Goal: Task Accomplishment & Management: Manage account settings

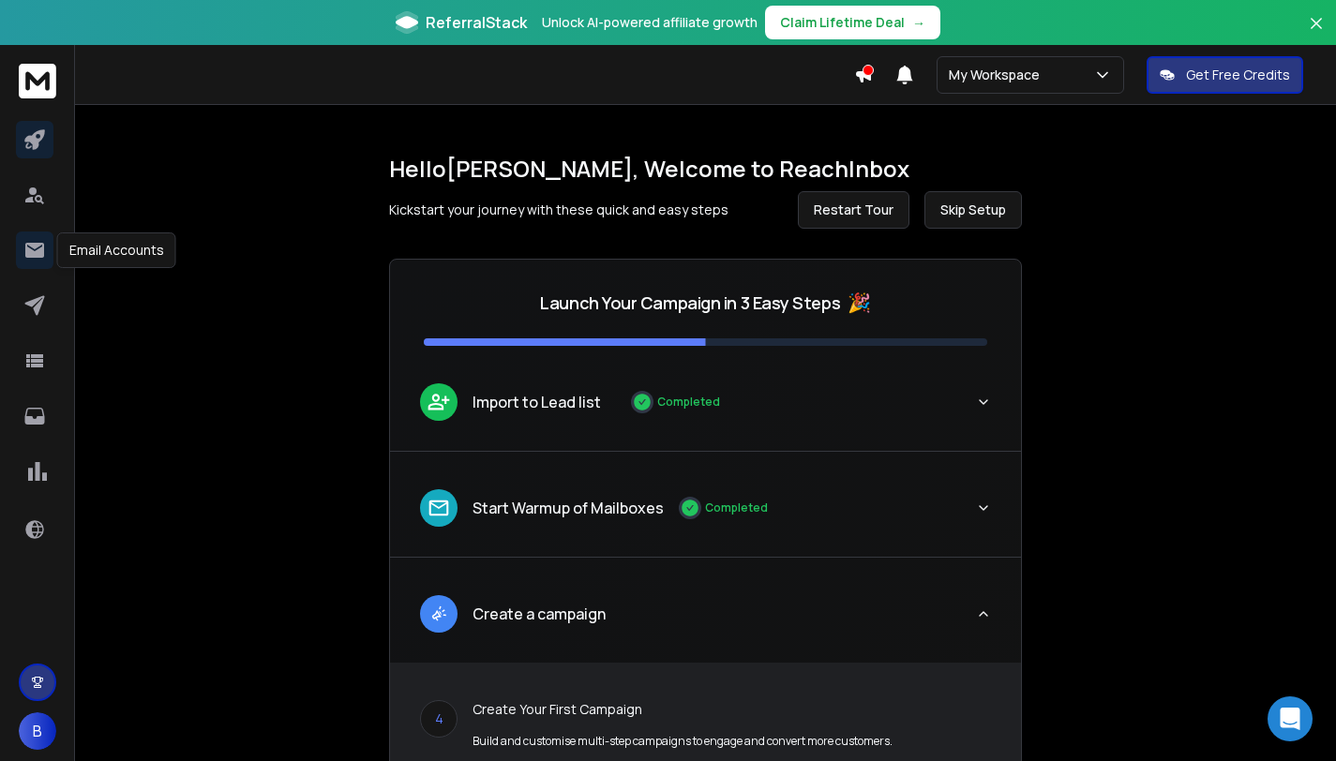
click at [25, 252] on icon at bounding box center [34, 250] width 19 height 15
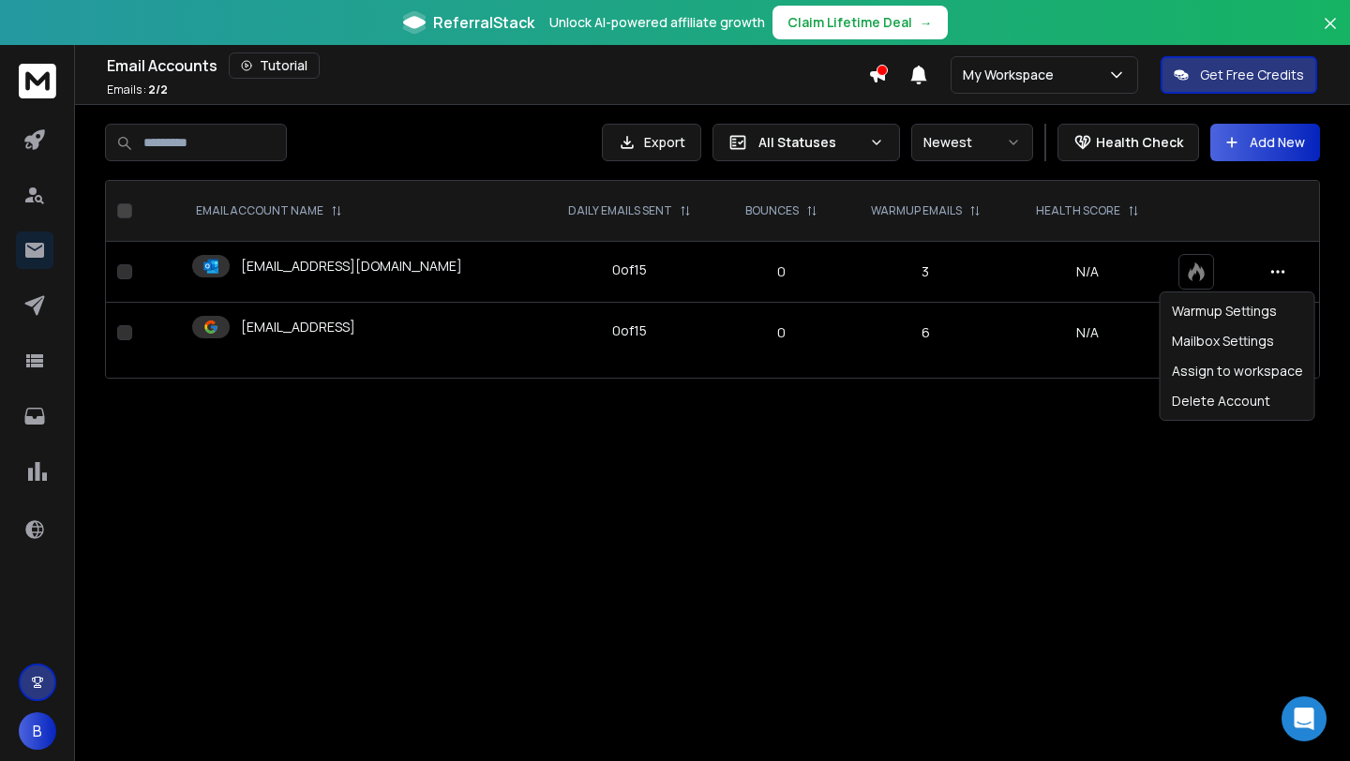
click at [1269, 272] on icon at bounding box center [1277, 271] width 17 height 17
click at [1236, 406] on div "Delete Account" at bounding box center [1237, 401] width 146 height 30
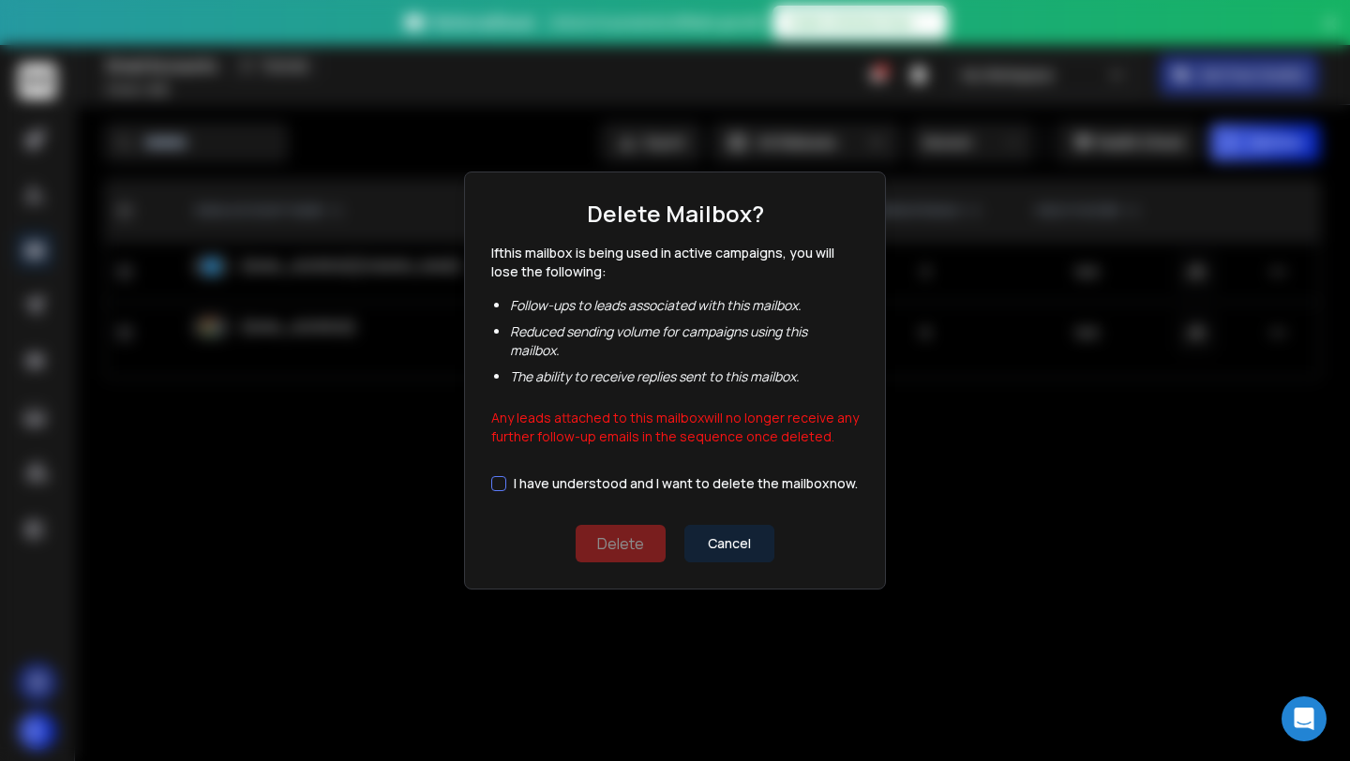
click at [628, 488] on label "I have understood and I want to delete the mailbox now." at bounding box center [686, 483] width 344 height 13
click at [506, 488] on button "I have understood and I want to delete the mailbox now." at bounding box center [498, 483] width 15 height 15
click at [624, 557] on button "Delete" at bounding box center [620, 543] width 90 height 37
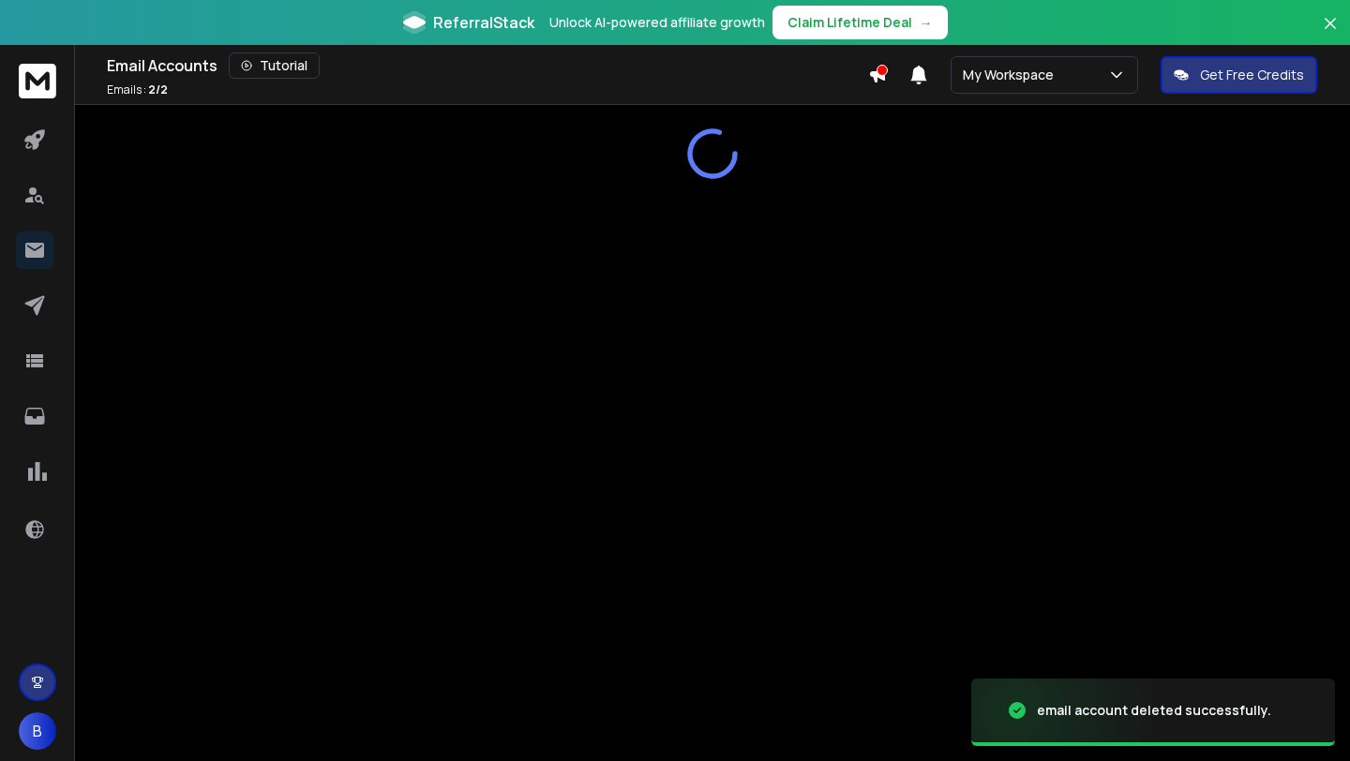
click at [1278, 336] on div "ReferralStack Unlock AI-powered affiliate growth Lifetime Deals available! Clai…" at bounding box center [675, 380] width 1350 height 761
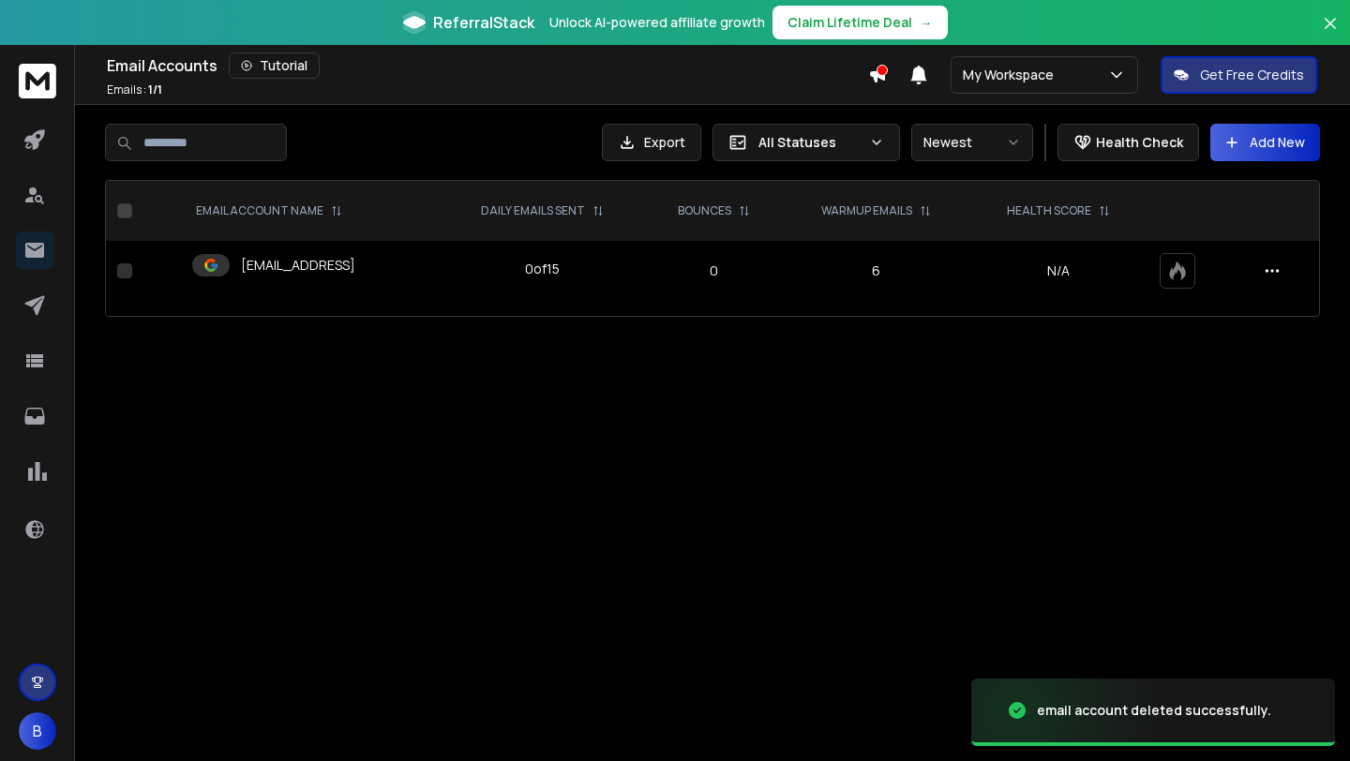
click at [1265, 274] on icon at bounding box center [1271, 270] width 17 height 17
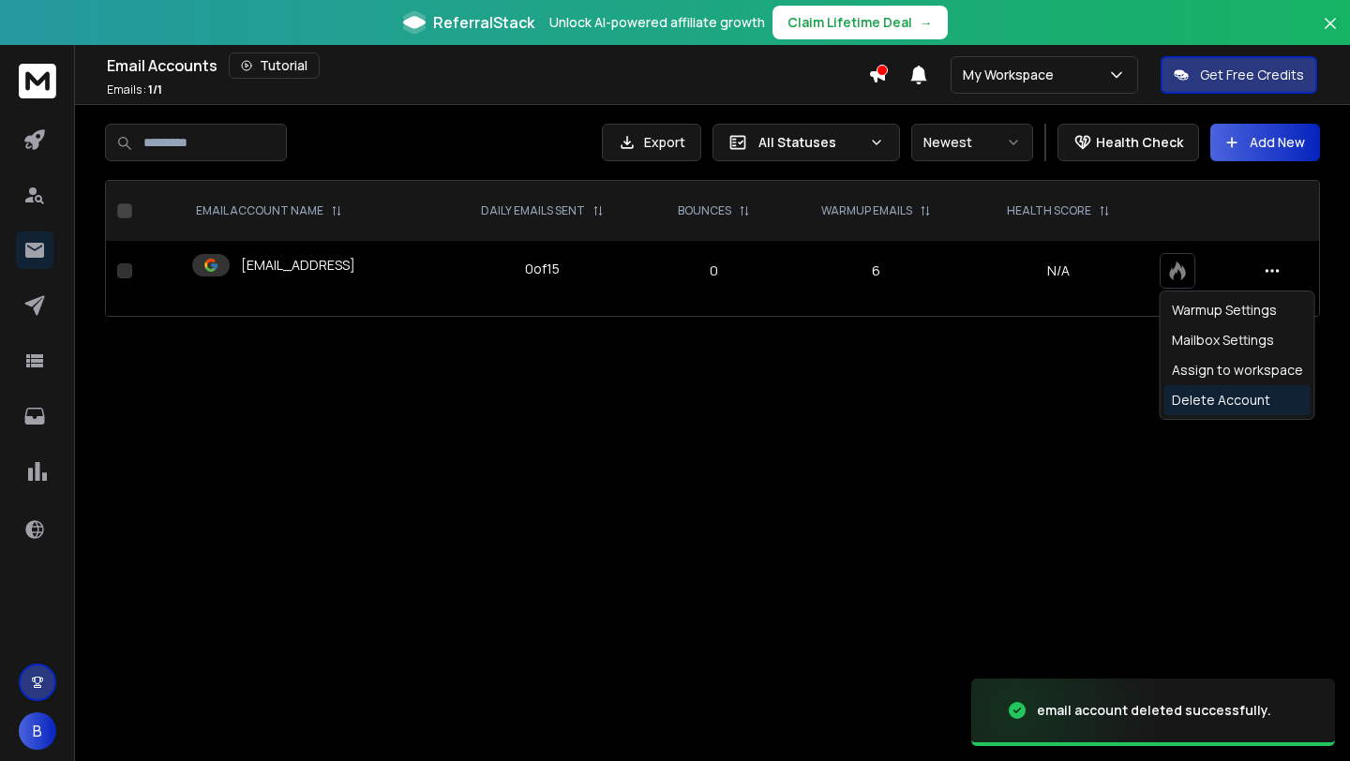
click at [1218, 407] on div "Delete Account" at bounding box center [1237, 400] width 146 height 30
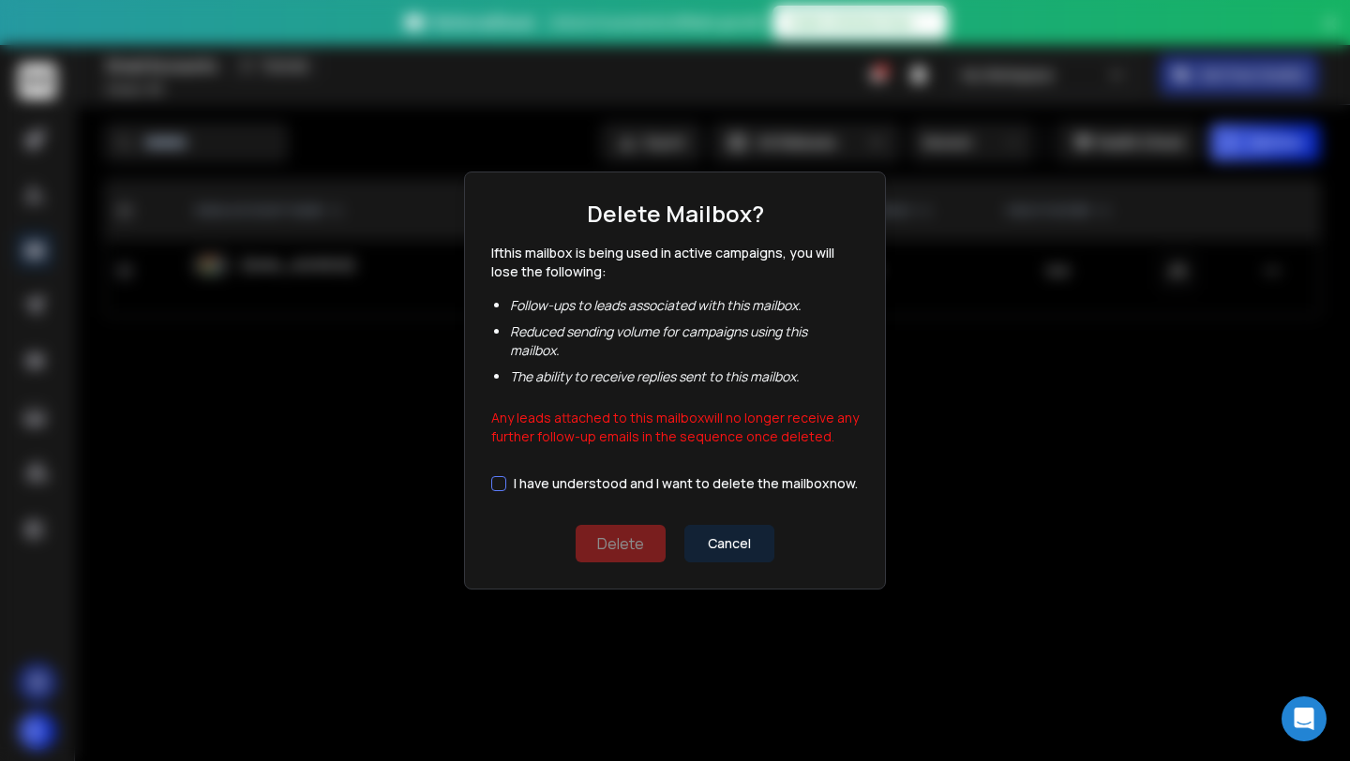
click at [607, 483] on label "I have understood and I want to delete the mailbox now." at bounding box center [686, 483] width 344 height 13
click at [506, 483] on button "I have understood and I want to delete the mailbox now." at bounding box center [498, 483] width 15 height 15
click at [617, 538] on button "Delete" at bounding box center [620, 543] width 90 height 37
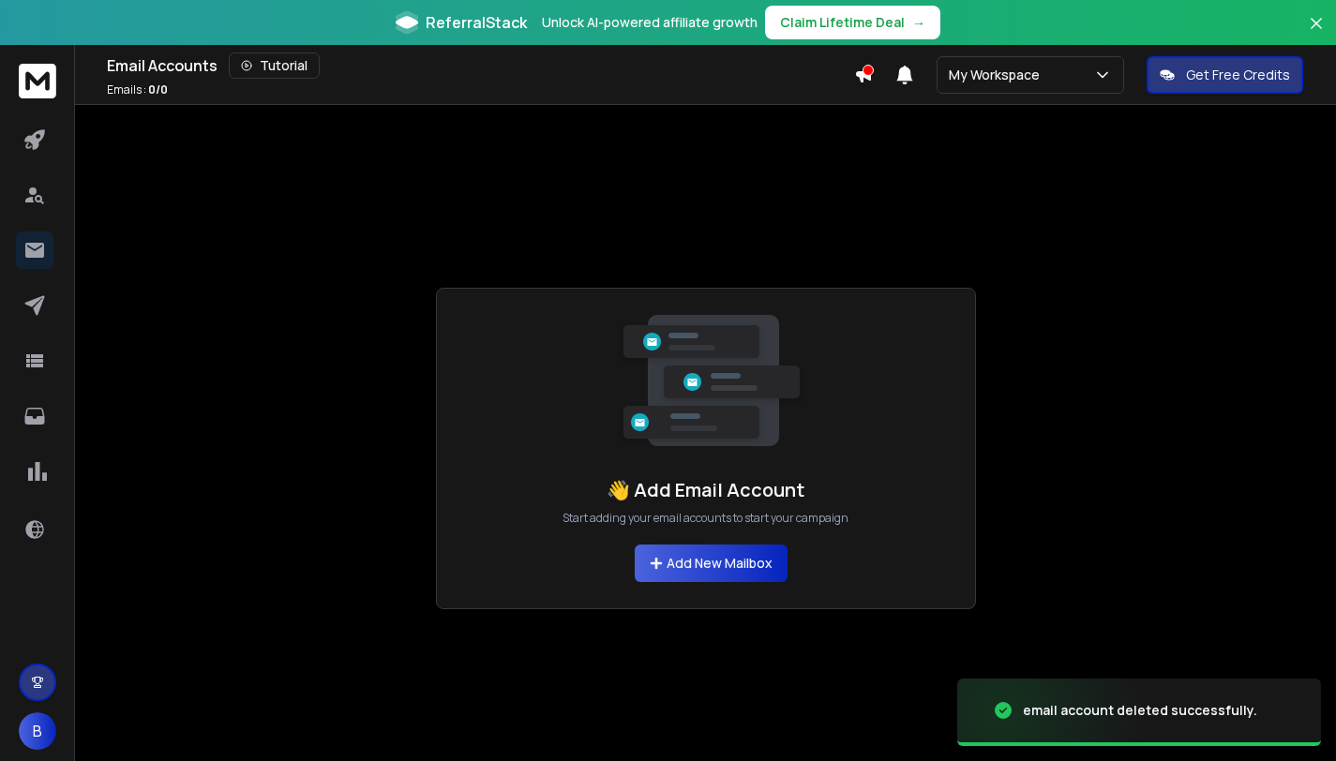
click at [723, 570] on button "Add New Mailbox" at bounding box center [710, 563] width 153 height 37
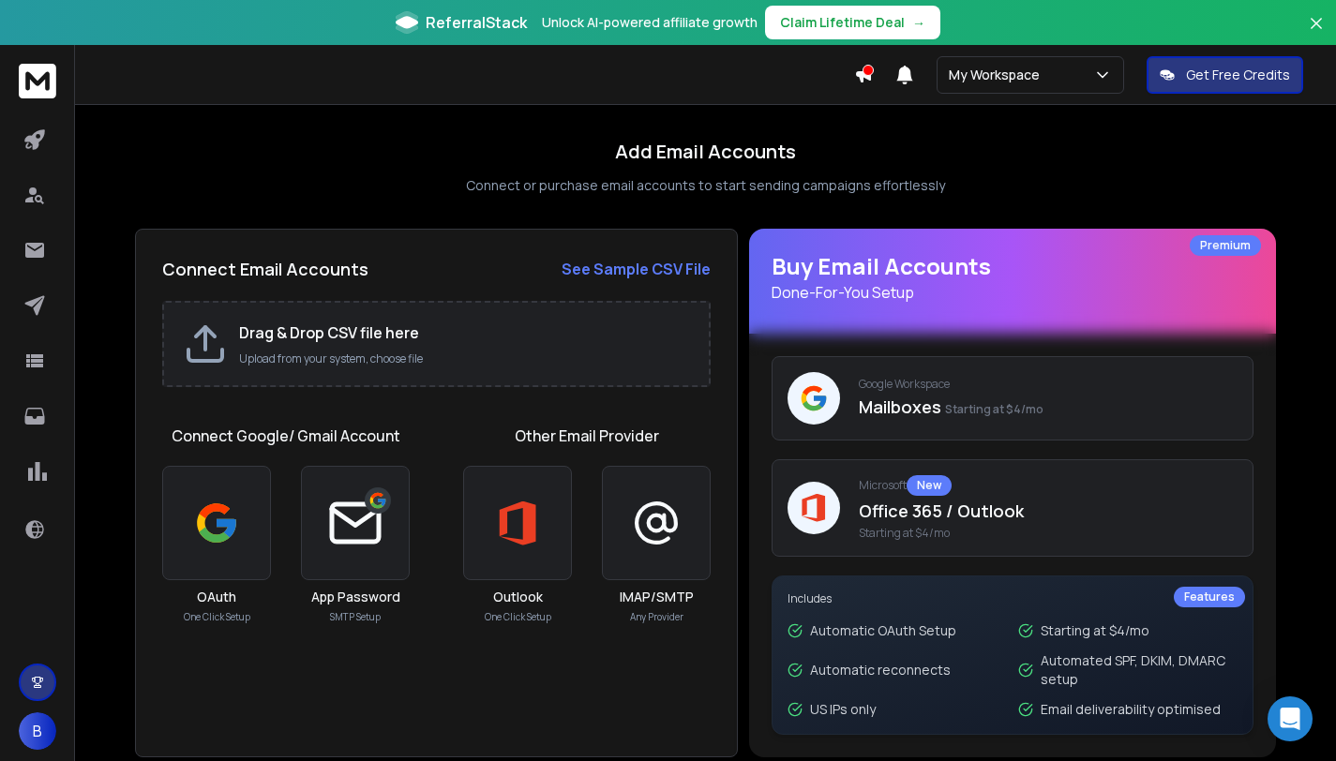
click at [514, 525] on icon at bounding box center [518, 523] width 44 height 44
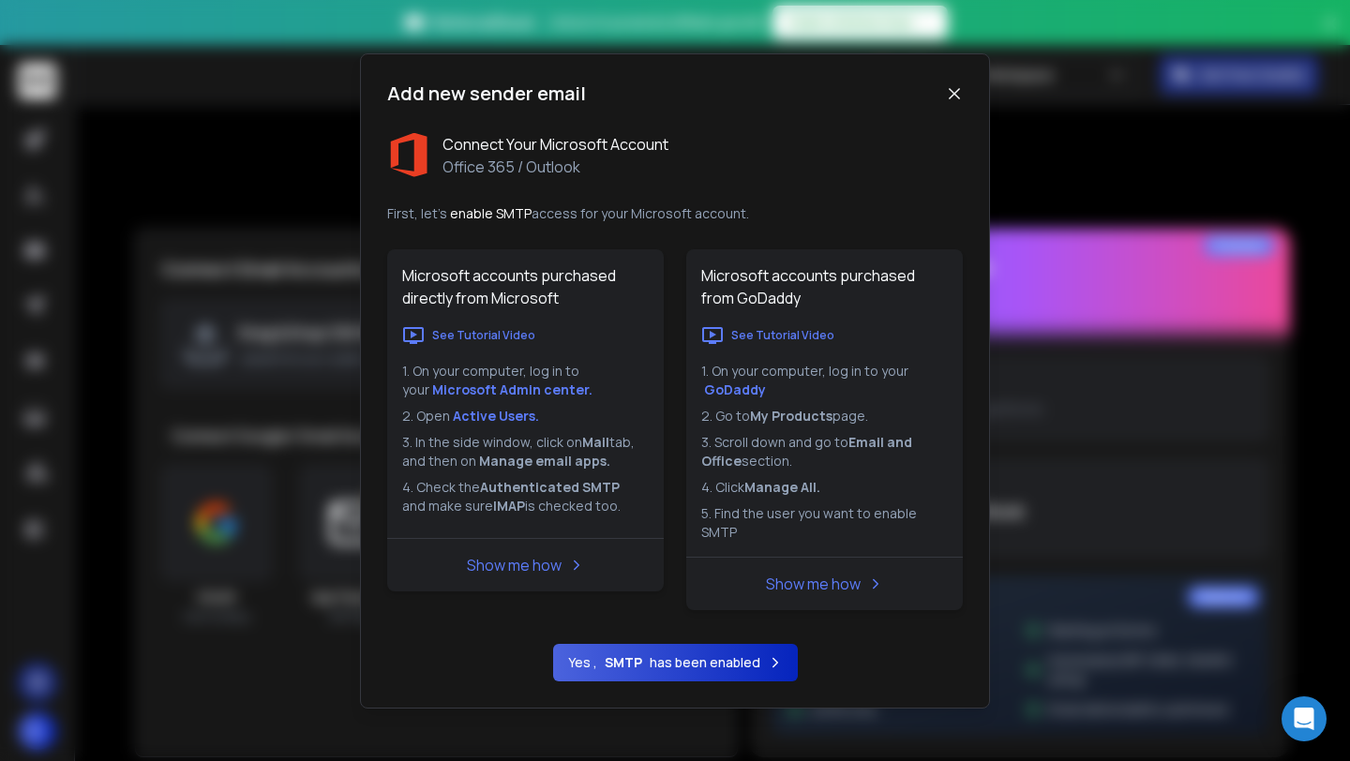
click at [671, 644] on button "Yes , SMTP has been enabled" at bounding box center [675, 662] width 245 height 37
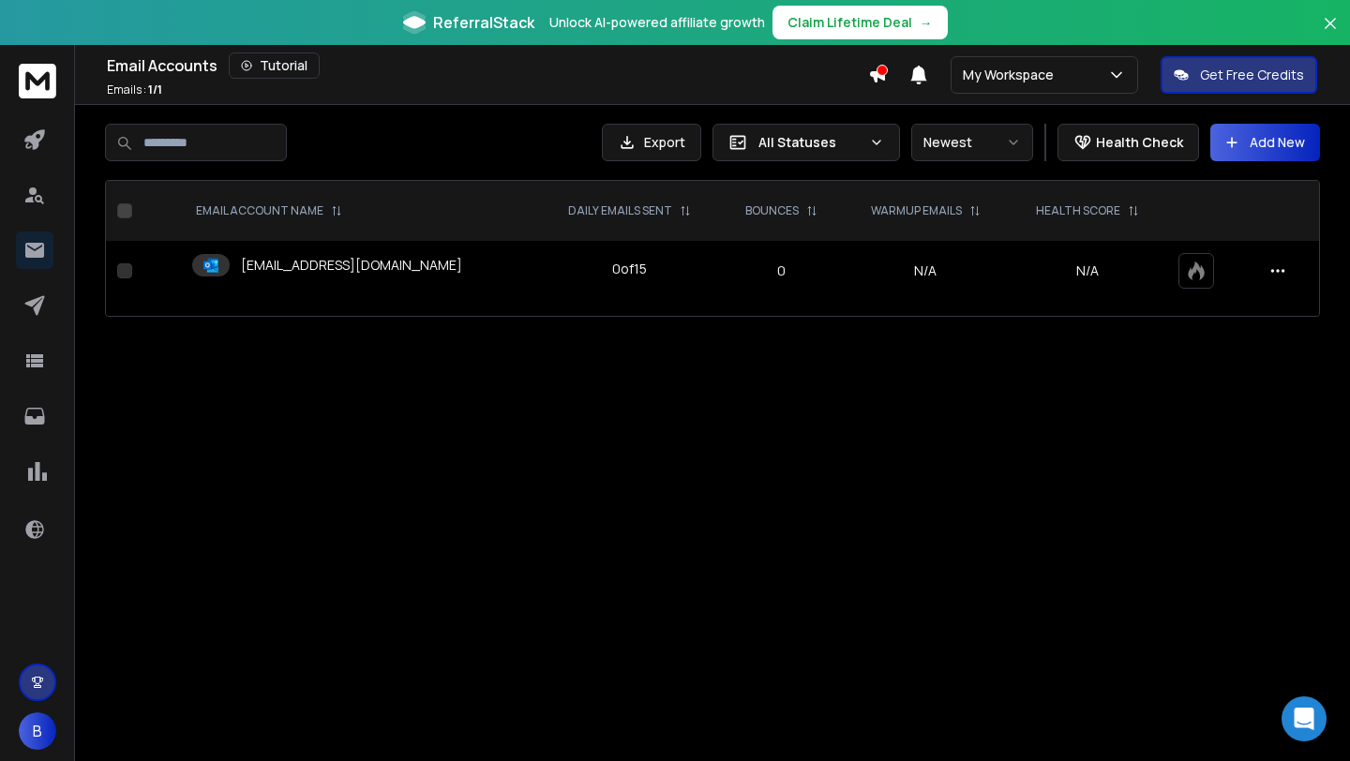
click at [932, 272] on td "N/A" at bounding box center [925, 271] width 167 height 60
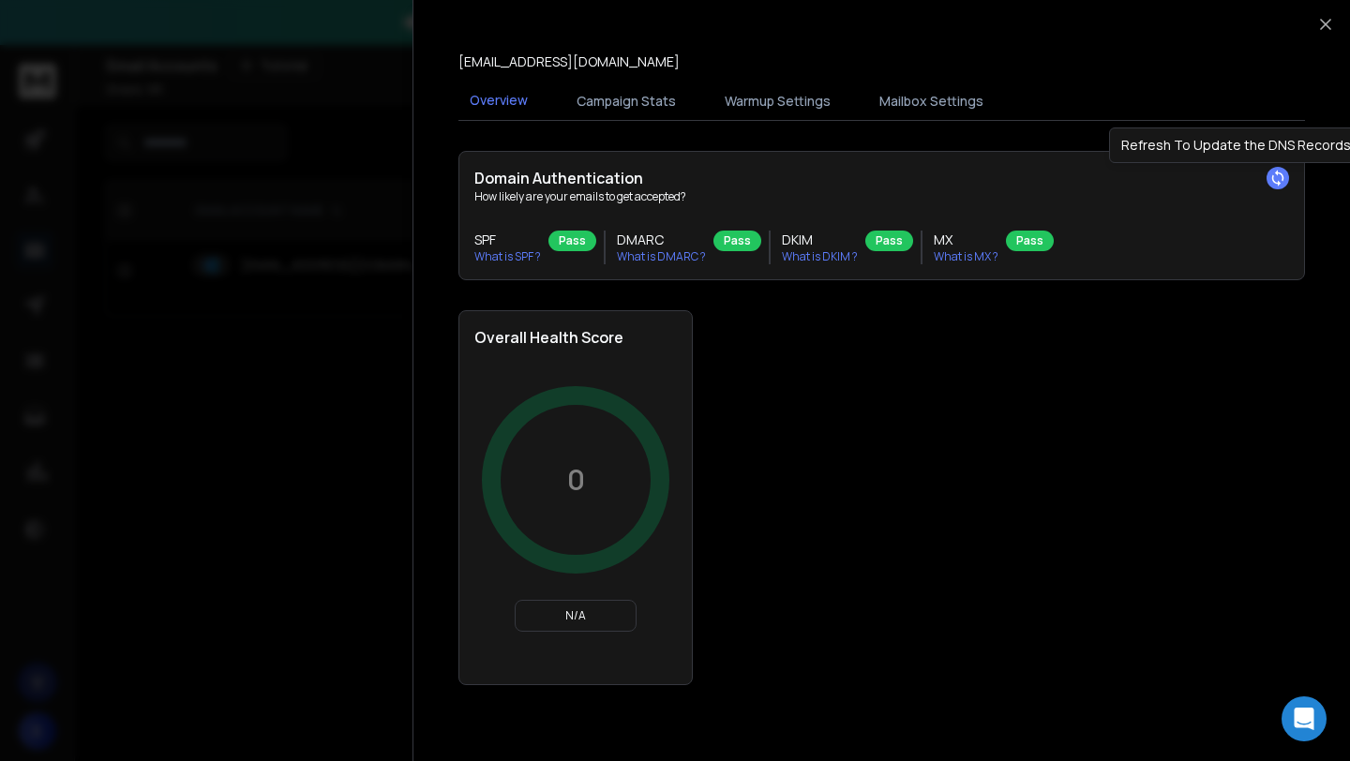
click at [1272, 180] on icon at bounding box center [1278, 178] width 12 height 17
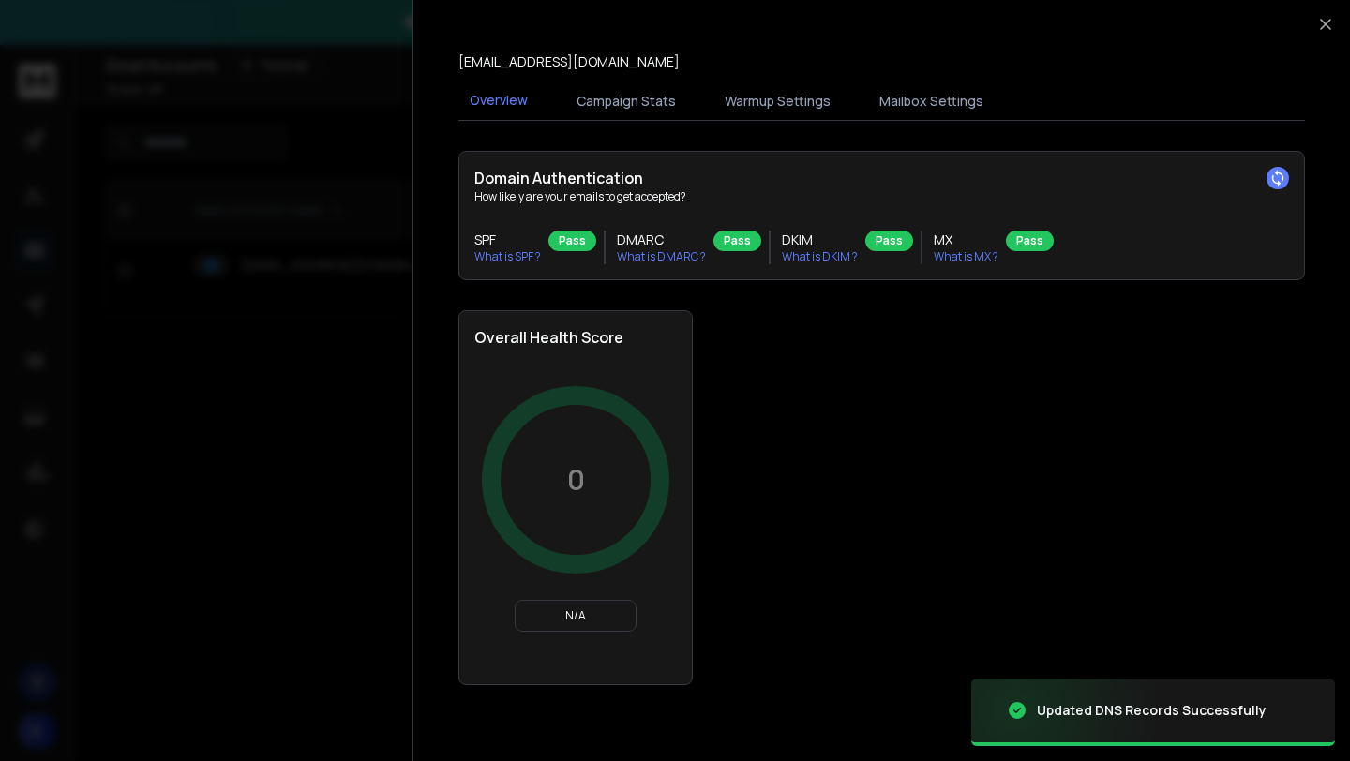
click at [635, 88] on button "Campaign Stats" at bounding box center [626, 101] width 122 height 41
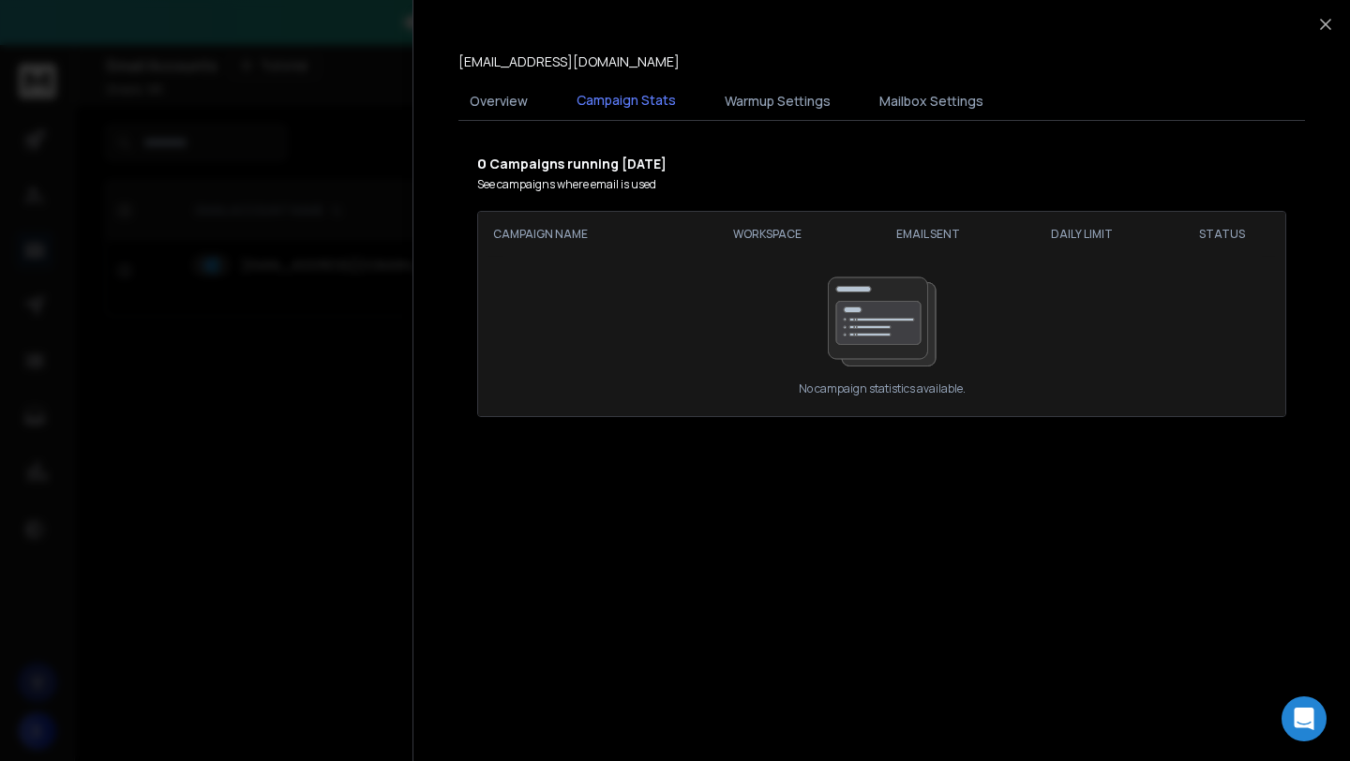
click at [773, 92] on button "Warmup Settings" at bounding box center [777, 101] width 128 height 41
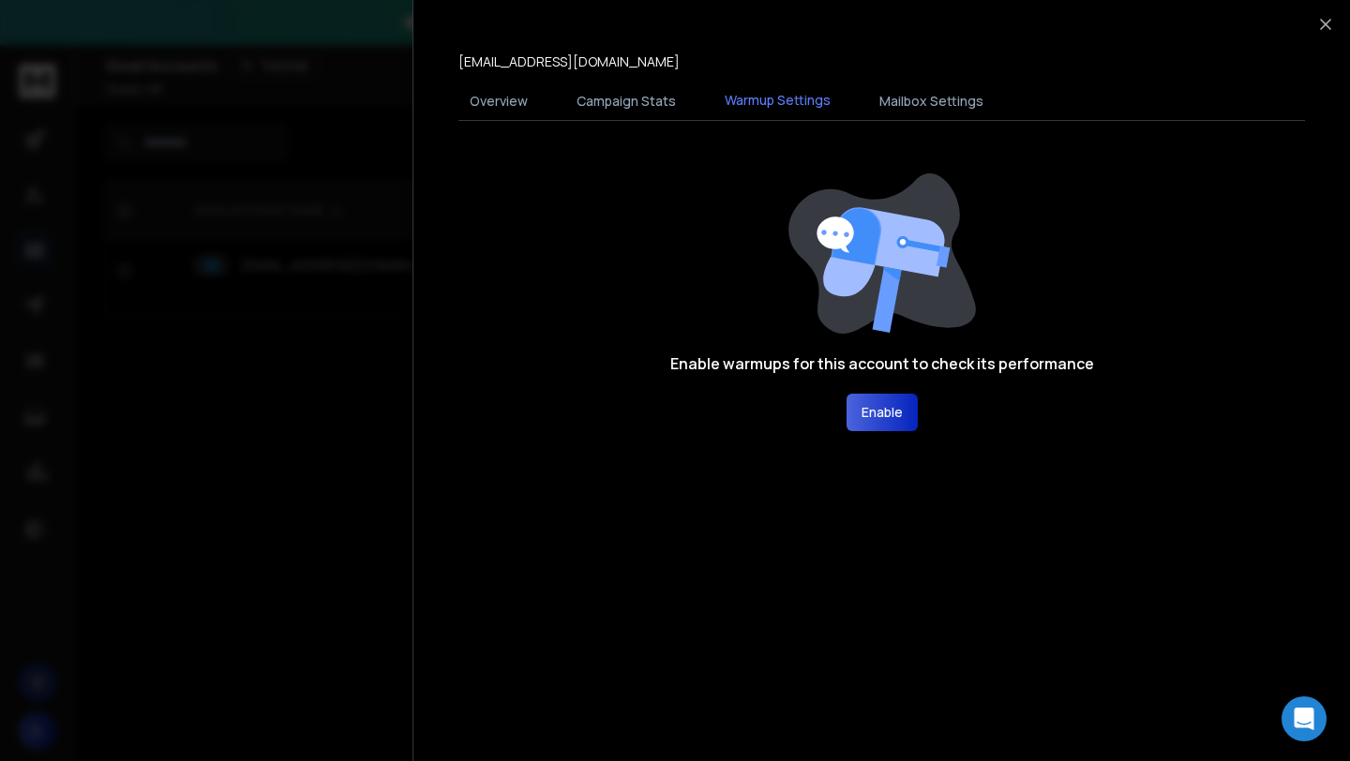
click at [879, 417] on button "Enable" at bounding box center [881, 412] width 71 height 37
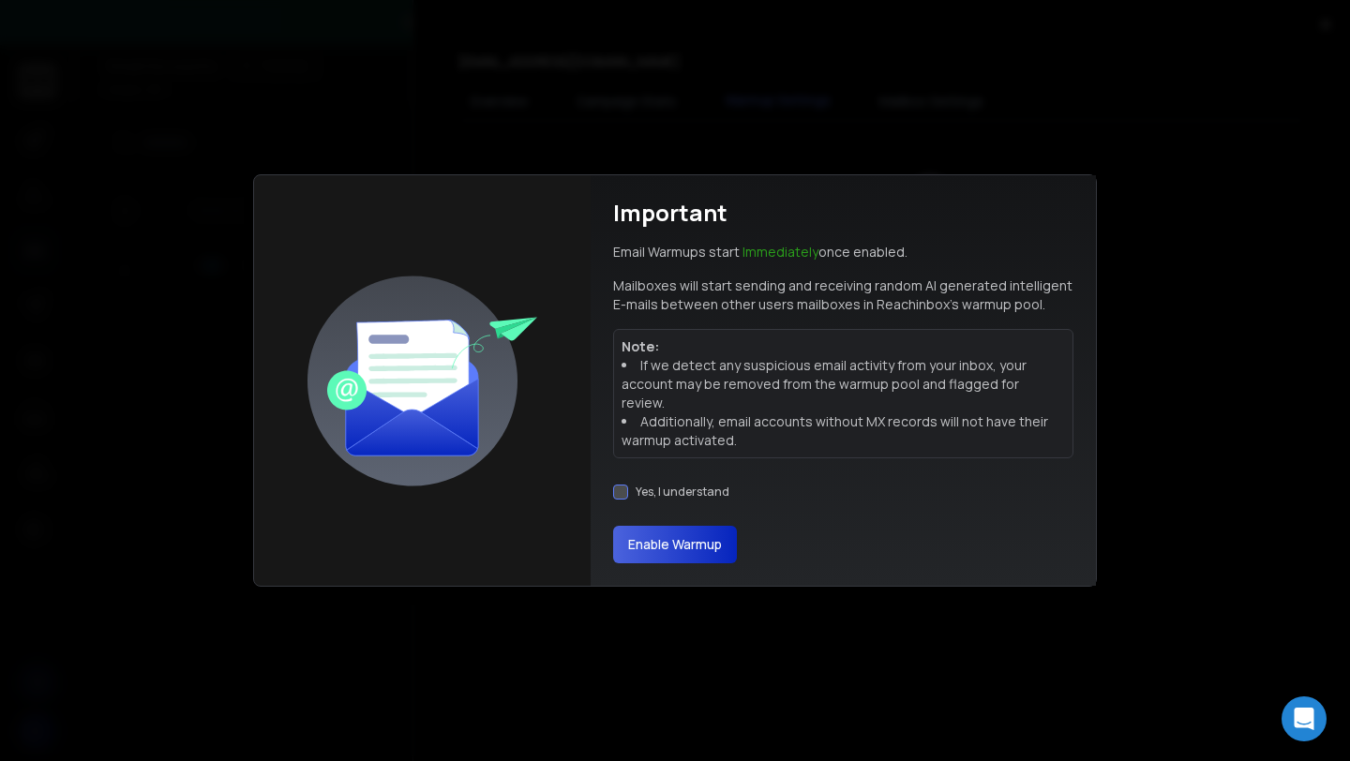
click at [691, 485] on label "Yes, I understand" at bounding box center [682, 492] width 94 height 15
click at [620, 485] on button "Yes, I understand" at bounding box center [620, 492] width 15 height 15
click at [679, 536] on button "Enable Warmup" at bounding box center [675, 544] width 124 height 37
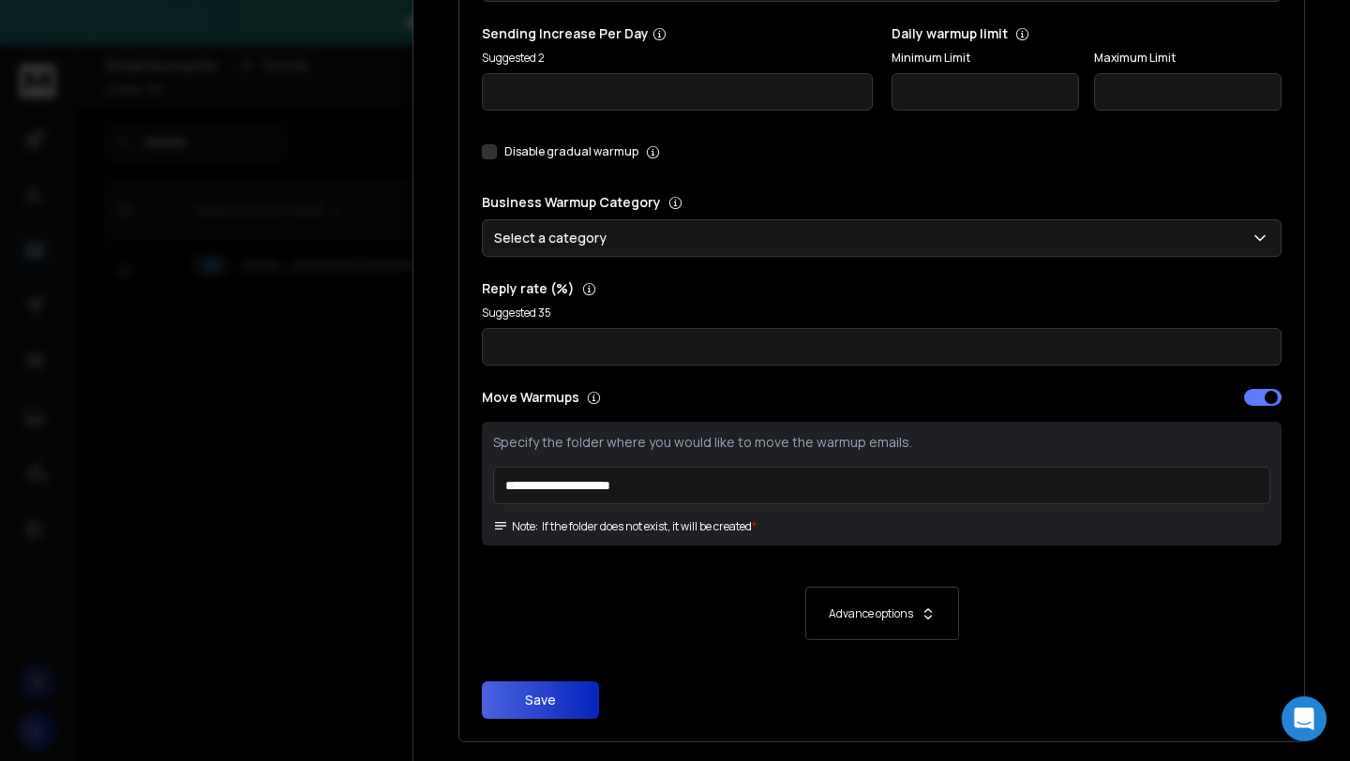
scroll to position [401, 0]
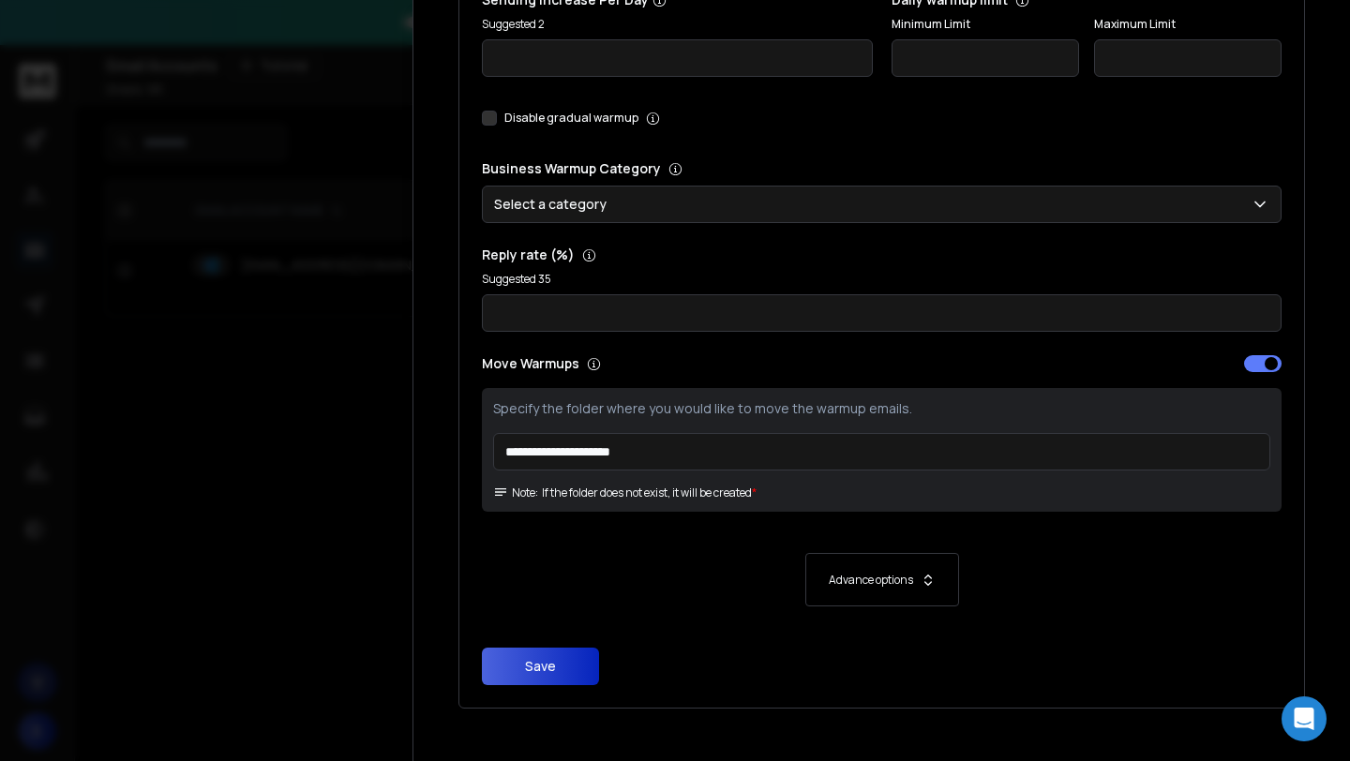
click at [900, 584] on p "Advance options" at bounding box center [870, 580] width 84 height 15
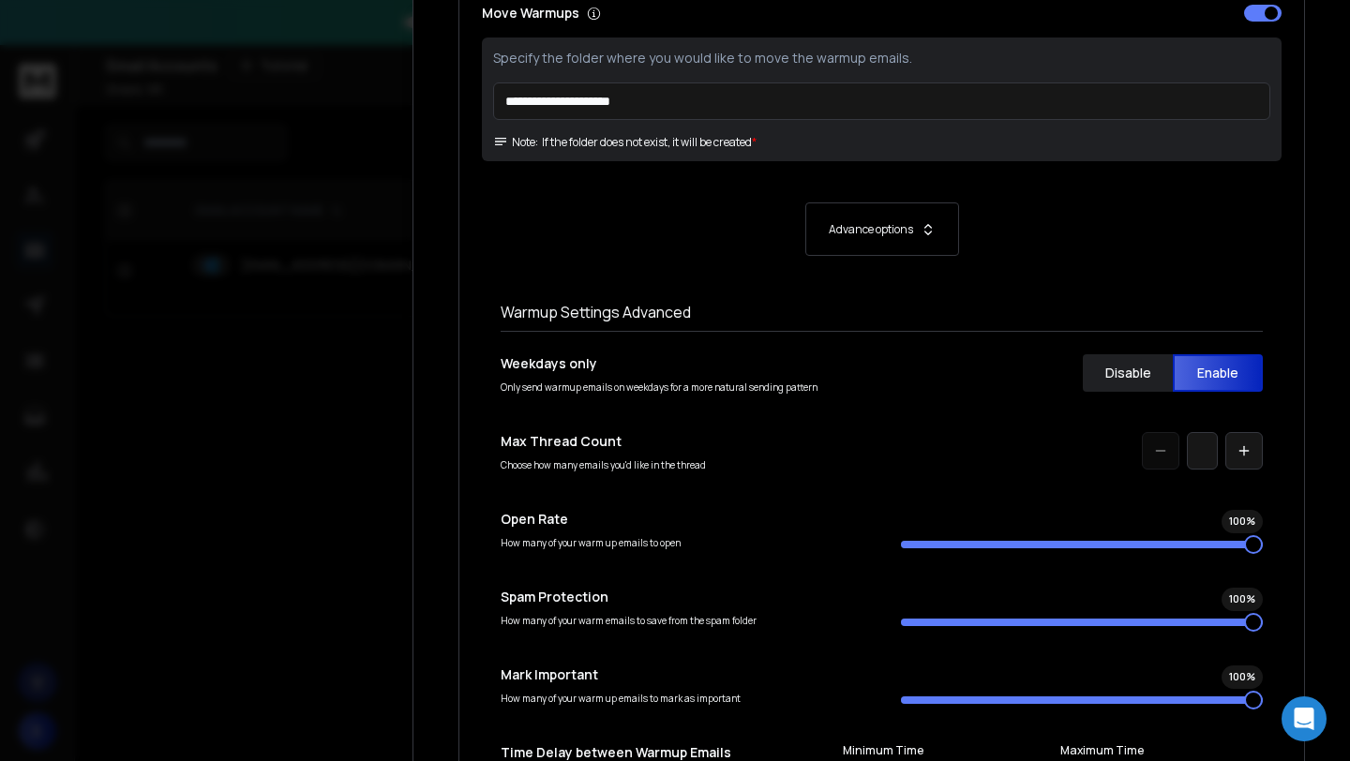
scroll to position [948, 0]
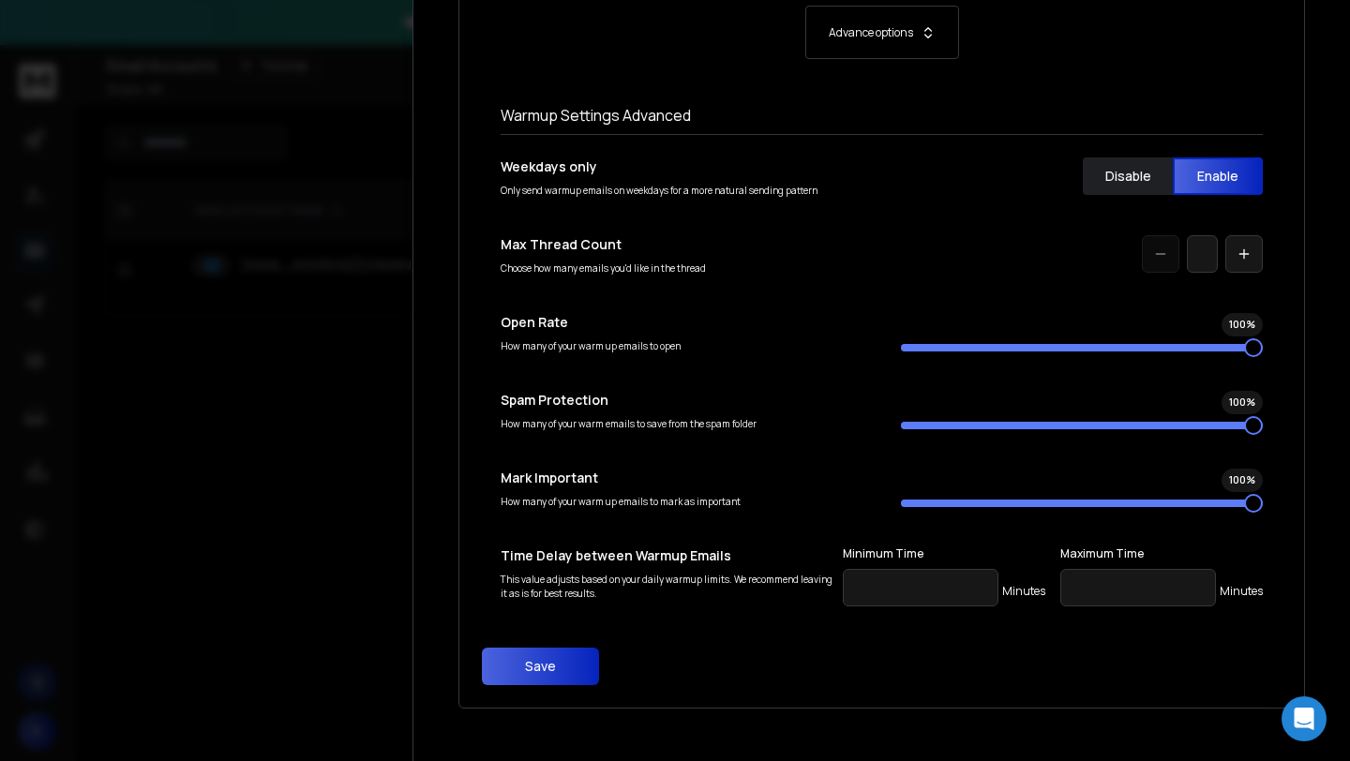
click at [543, 673] on button "Save" at bounding box center [540, 666] width 117 height 37
